Goal: Task Accomplishment & Management: Manage account settings

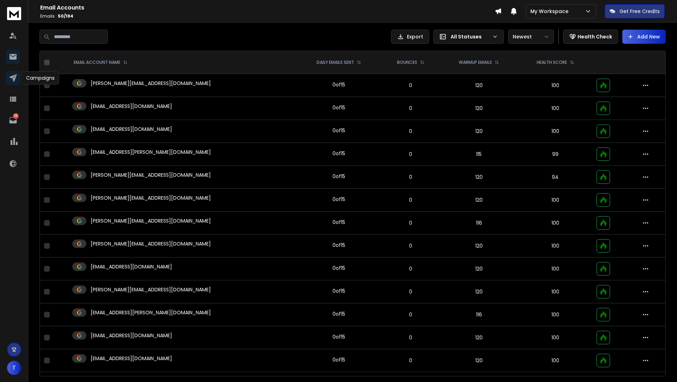
click at [14, 79] on icon at bounding box center [12, 77] width 7 height 7
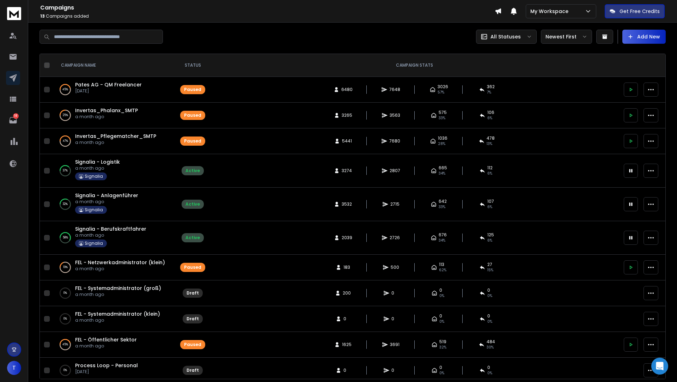
click at [137, 111] on div "25 % Invertas_Phalanx_SMTP a month ago" at bounding box center [114, 115] width 109 height 17
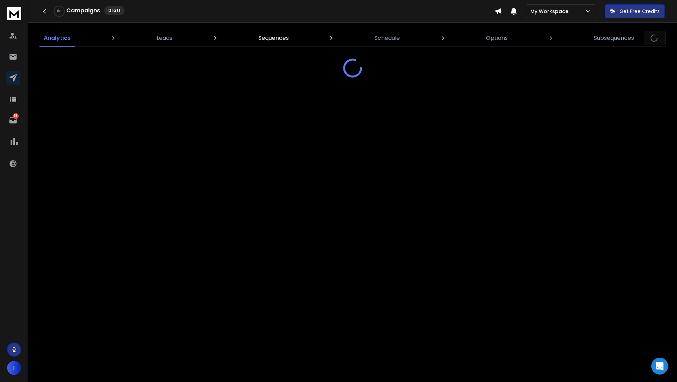
click at [266, 38] on p "Sequences" at bounding box center [273, 38] width 30 height 8
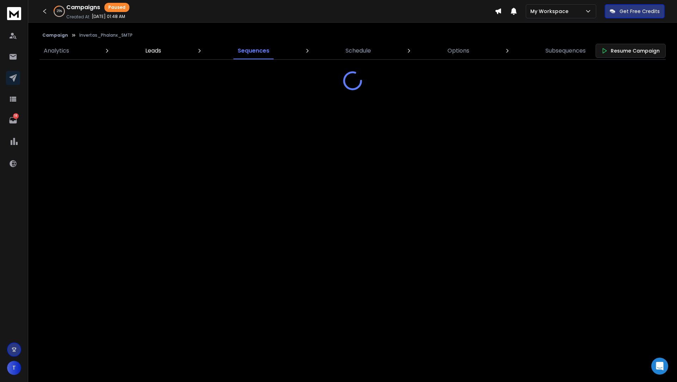
click at [158, 49] on p "Leads" at bounding box center [153, 51] width 16 height 8
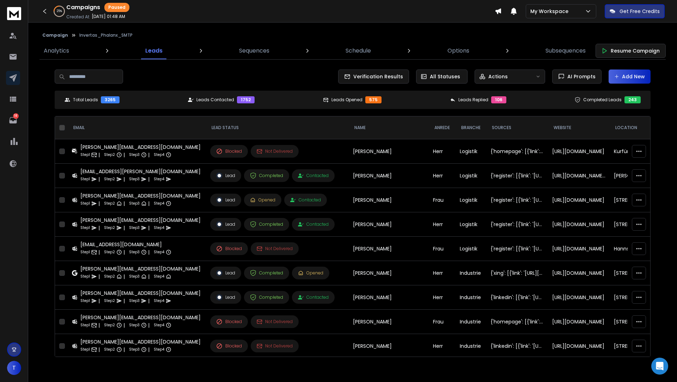
click at [109, 83] on div "Verification Results All Statuses Actions AI Prompts Add New Total Leads 3265 L…" at bounding box center [353, 209] width 596 height 280
click at [111, 81] on input at bounding box center [89, 76] width 68 height 14
type input "*"
type input "*******"
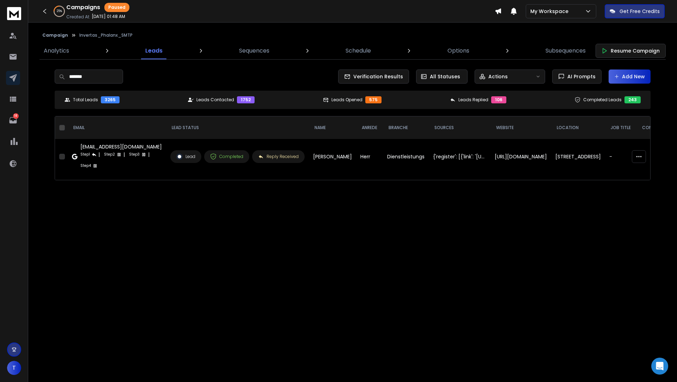
click at [309, 172] on td "[PERSON_NAME]" at bounding box center [332, 156] width 47 height 35
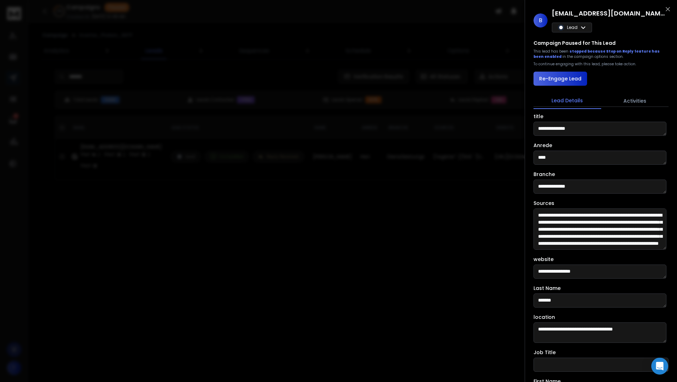
click at [474, 186] on div at bounding box center [338, 191] width 677 height 382
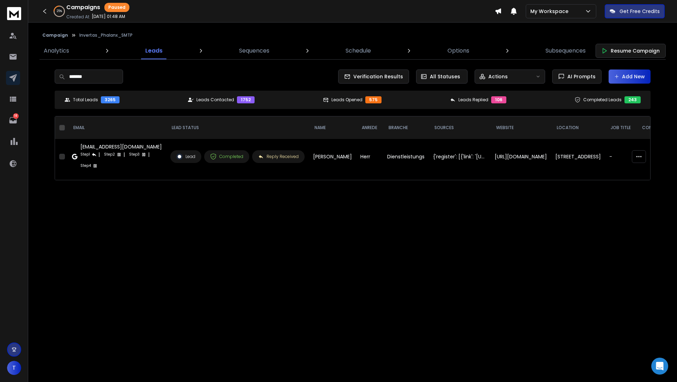
click at [637, 152] on button "button" at bounding box center [639, 156] width 14 height 13
click at [626, 193] on p "Block Lead" at bounding box center [626, 193] width 26 height 7
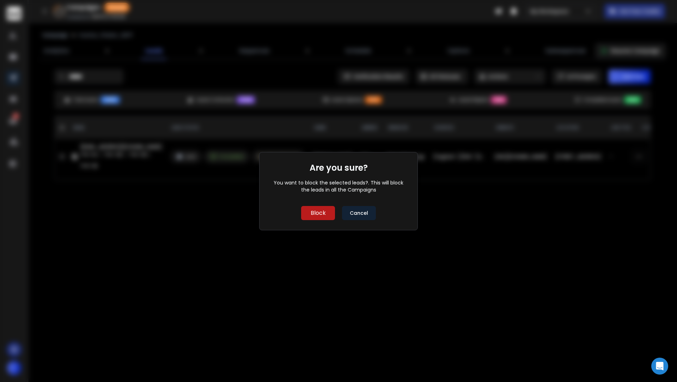
click at [324, 211] on button "Block" at bounding box center [318, 213] width 34 height 14
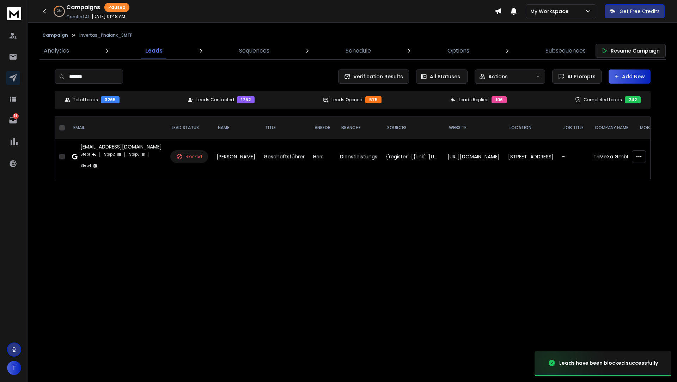
click at [107, 145] on div "[EMAIL_ADDRESS][DOMAIN_NAME]" at bounding box center [120, 146] width 81 height 7
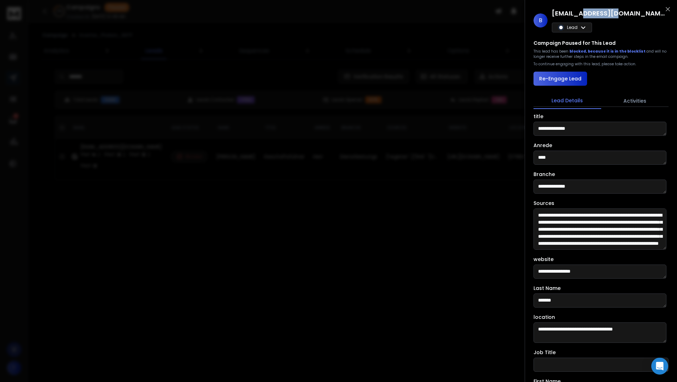
drag, startPoint x: 620, startPoint y: 13, endPoint x: 580, endPoint y: 13, distance: 40.2
click at [580, 13] on div "B [EMAIL_ADDRESS][DOMAIN_NAME] Lead" at bounding box center [600, 20] width 135 height 24
copy h1 "[DOMAIN_NAME]"
click at [222, 90] on div at bounding box center [338, 191] width 677 height 382
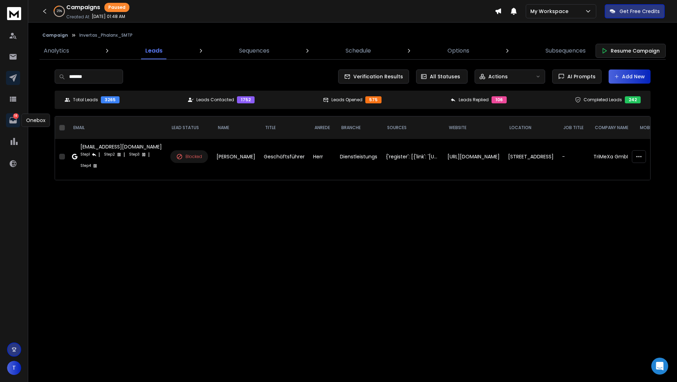
click at [12, 120] on icon at bounding box center [13, 120] width 8 height 8
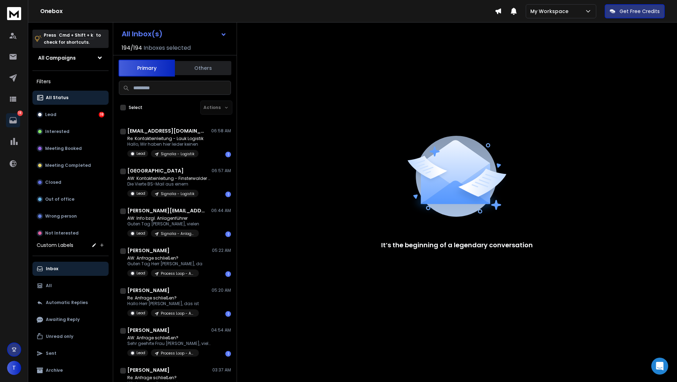
click at [182, 88] on input at bounding box center [175, 88] width 112 height 14
paste input "**********"
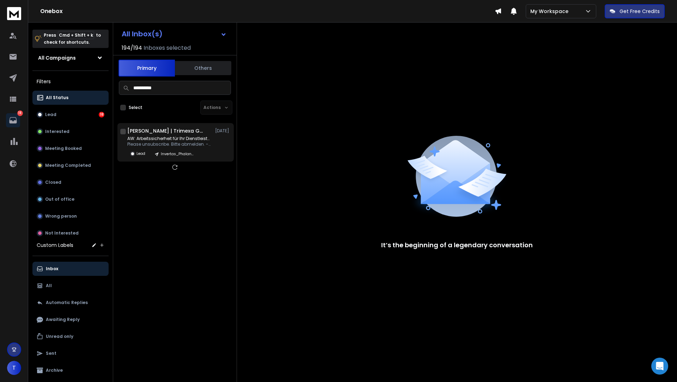
type input "**********"
click at [221, 143] on div "AW: Arbeitssicherheit für Ihr Dienstleistungs-Unternehmen Please unsubscribe. B…" at bounding box center [179, 147] width 104 height 22
